Goal: Task Accomplishment & Management: Use online tool/utility

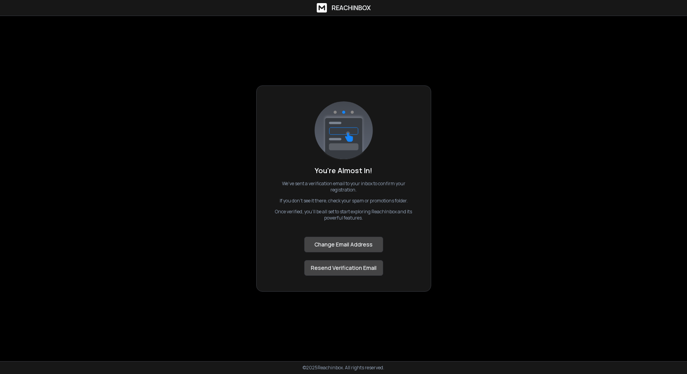
click at [370, 49] on button "Later" at bounding box center [368, 51] width 35 height 20
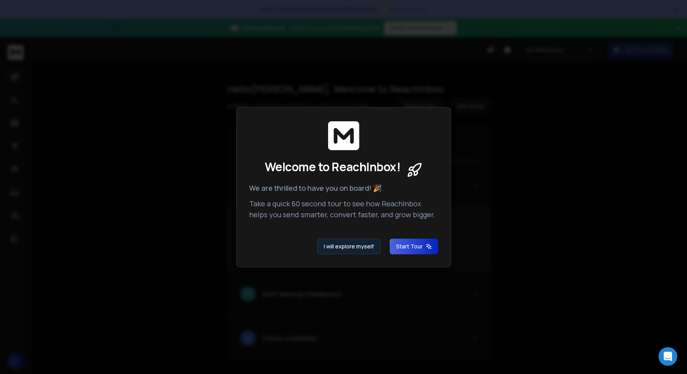
click at [363, 249] on button "I will explore myself" at bounding box center [348, 247] width 63 height 16
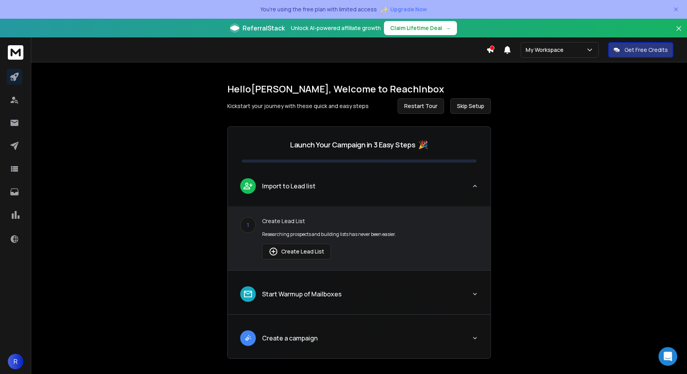
click at [679, 28] on icon "Close banner" at bounding box center [678, 28] width 5 height 5
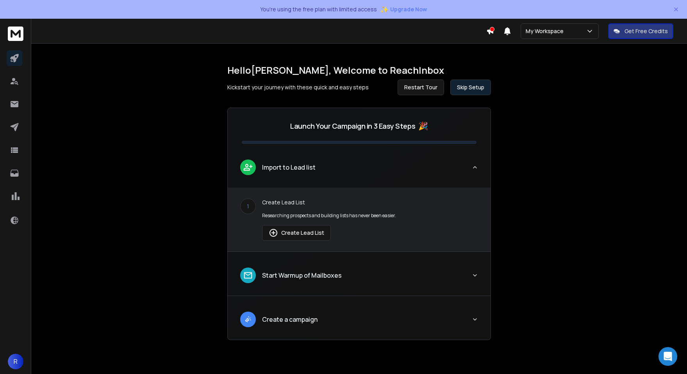
click at [468, 88] on span "Skip Setup" at bounding box center [470, 88] width 27 height 8
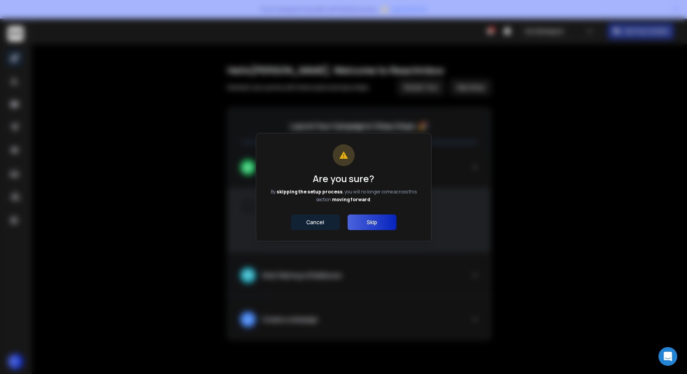
click at [365, 226] on button "Skip" at bounding box center [371, 223] width 49 height 16
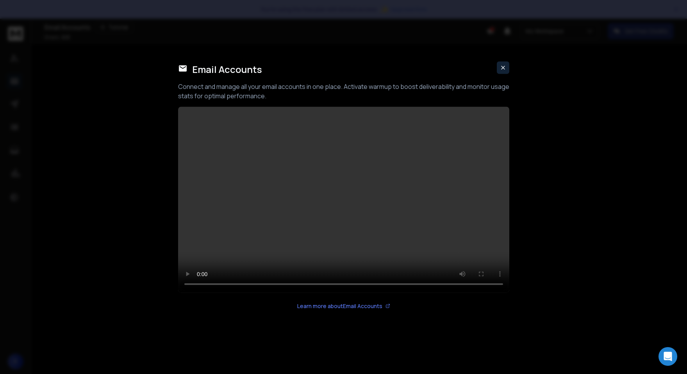
click at [501, 67] on icon at bounding box center [503, 67] width 6 height 6
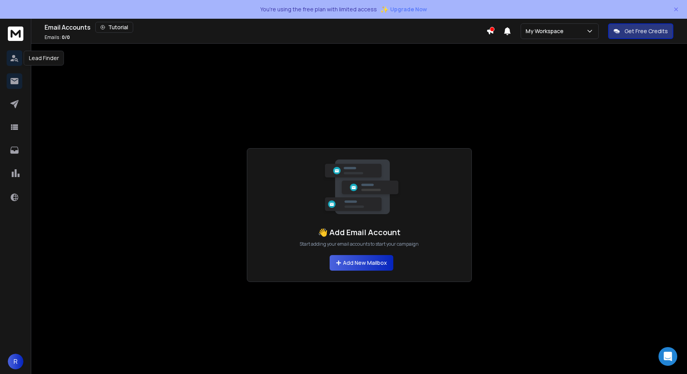
click at [14, 59] on icon at bounding box center [14, 57] width 9 height 9
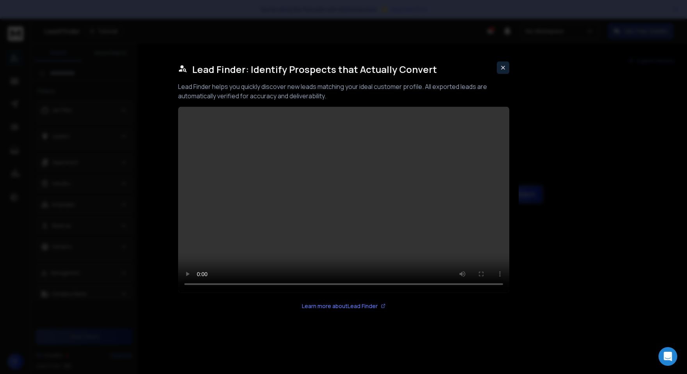
click at [501, 66] on icon at bounding box center [503, 67] width 6 height 6
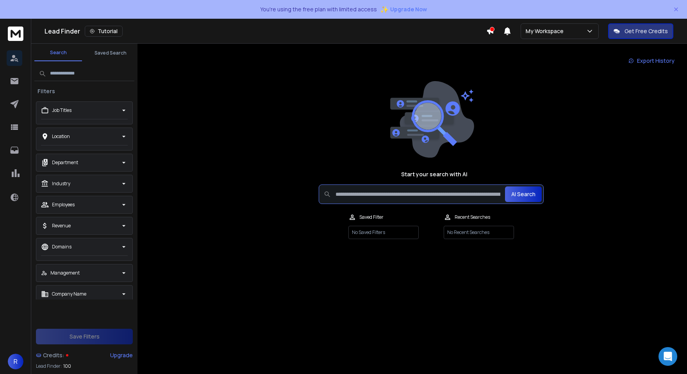
click at [62, 75] on input at bounding box center [84, 74] width 100 height 16
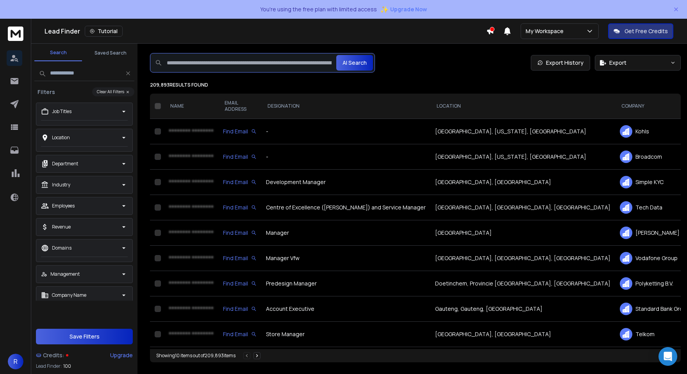
type input "**********"
click at [91, 137] on div "Location" at bounding box center [84, 138] width 87 height 8
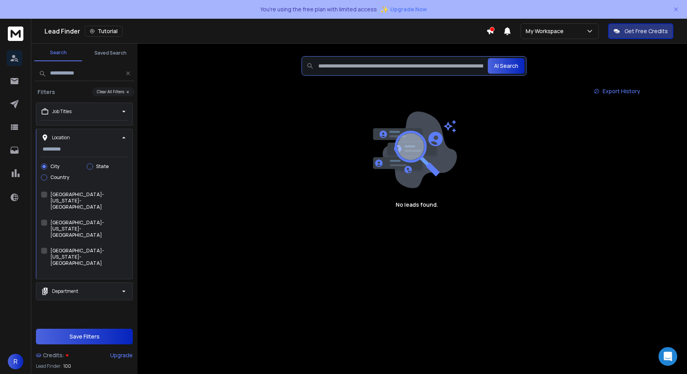
type input "*********"
click at [104, 195] on label "[GEOGRAPHIC_DATA]-[US_STATE]-[GEOGRAPHIC_DATA]" at bounding box center [88, 201] width 77 height 19
click at [47, 195] on States "[GEOGRAPHIC_DATA]-[US_STATE]-[GEOGRAPHIC_DATA]" at bounding box center [44, 195] width 6 height 6
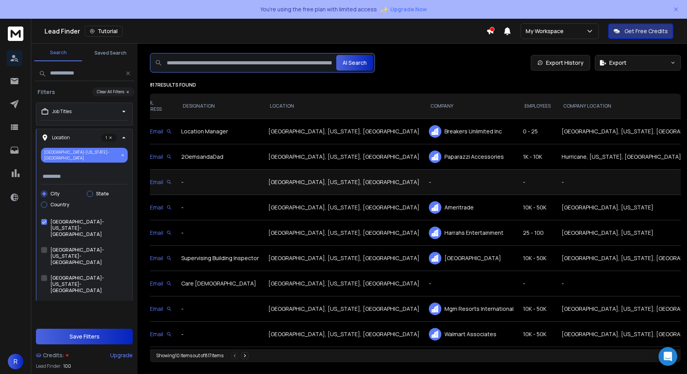
scroll to position [0, 82]
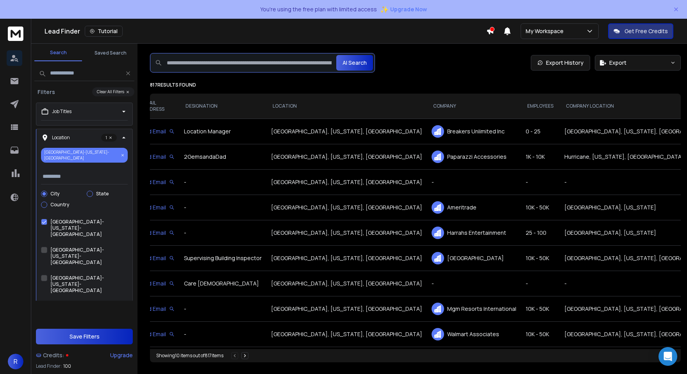
click at [128, 91] on icon at bounding box center [128, 92] width 4 height 4
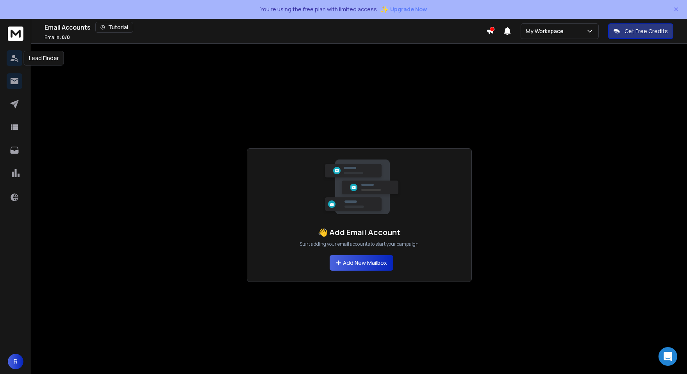
click at [14, 60] on icon at bounding box center [14, 57] width 9 height 9
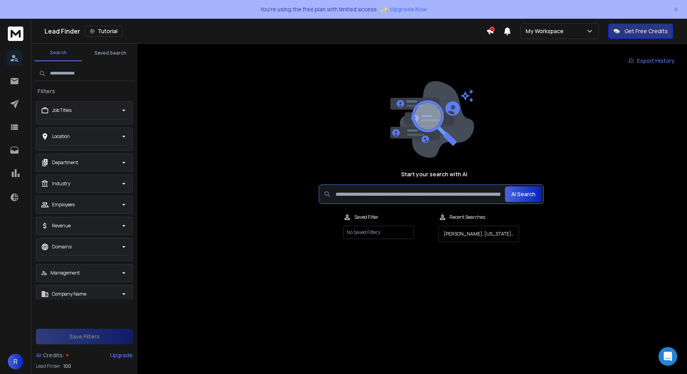
click at [401, 198] on textarea at bounding box center [417, 195] width 165 height 16
type textarea "**********"
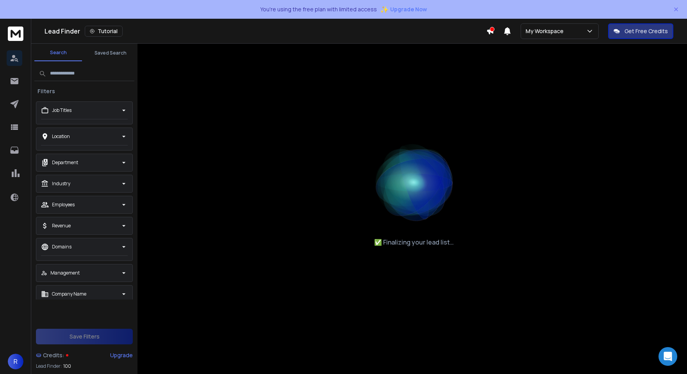
type input "**********"
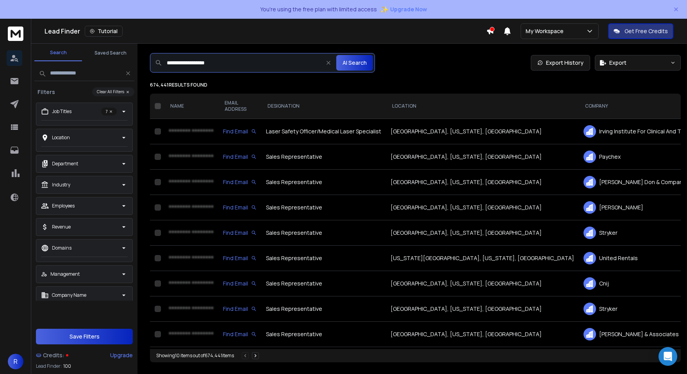
scroll to position [0, 0]
click at [62, 143] on div "Location" at bounding box center [84, 140] width 97 height 23
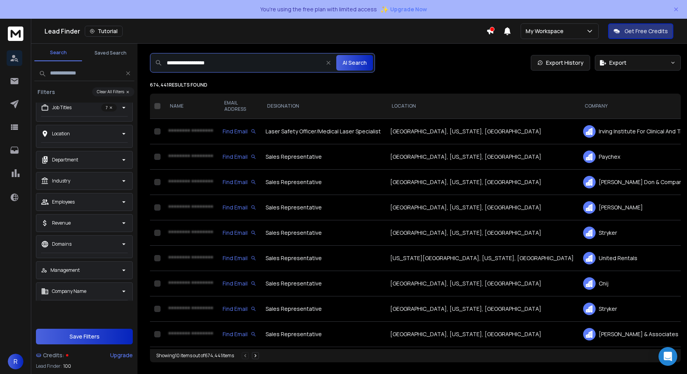
click at [86, 137] on div "Location" at bounding box center [84, 134] width 87 height 8
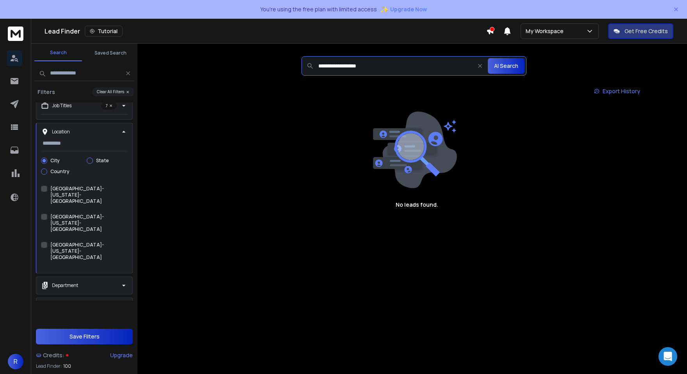
scroll to position [0, 0]
type input "*********"
click at [87, 192] on label "[GEOGRAPHIC_DATA]-[US_STATE]-[GEOGRAPHIC_DATA]" at bounding box center [88, 195] width 77 height 19
click at [47, 192] on States "[GEOGRAPHIC_DATA]-[US_STATE]-[GEOGRAPHIC_DATA]" at bounding box center [44, 189] width 6 height 6
